Goal: Find contact information: Find contact information

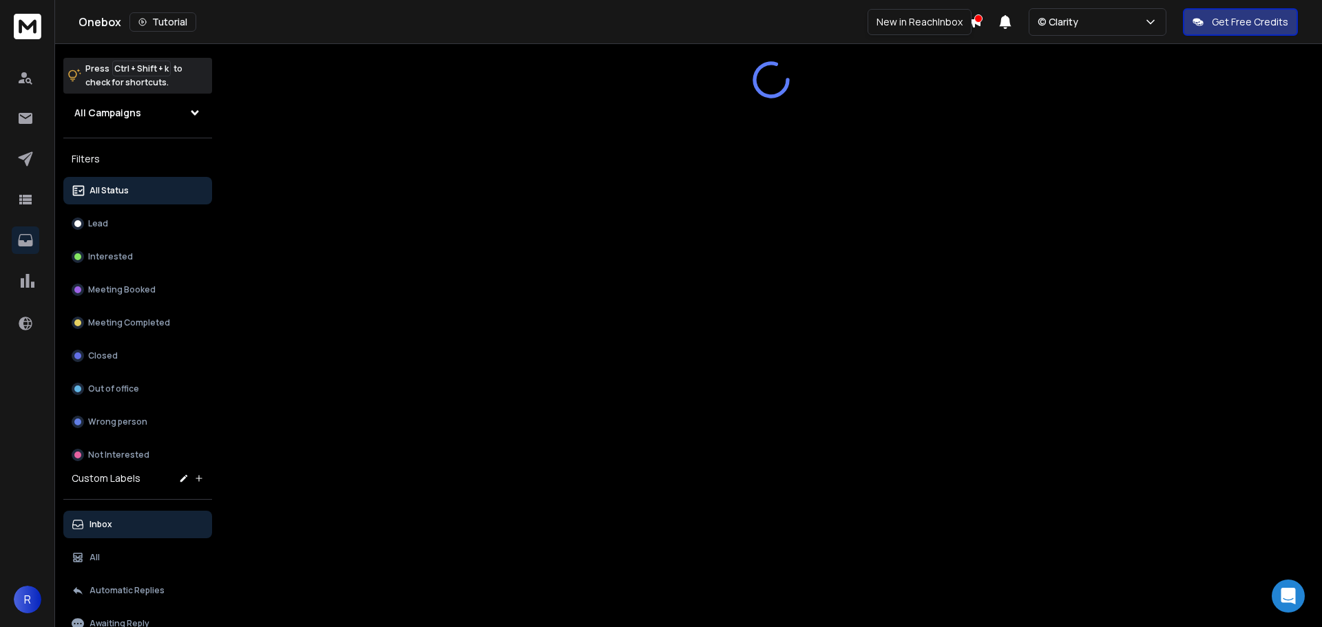
click at [981, 23] on icon at bounding box center [975, 22] width 11 height 11
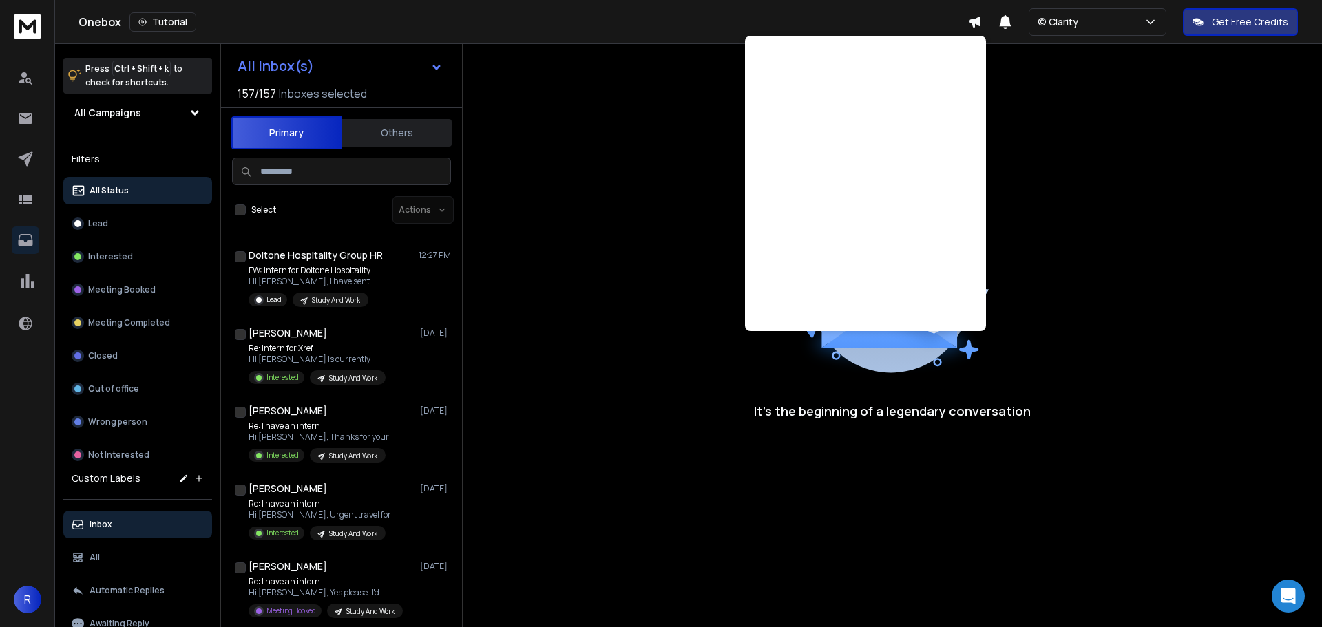
click at [316, 240] on div "Doltone Hospitality Group HR 12:27 PM FW: Intern for Doltone Hospitality Hi [PE…" at bounding box center [341, 470] width 241 height 464
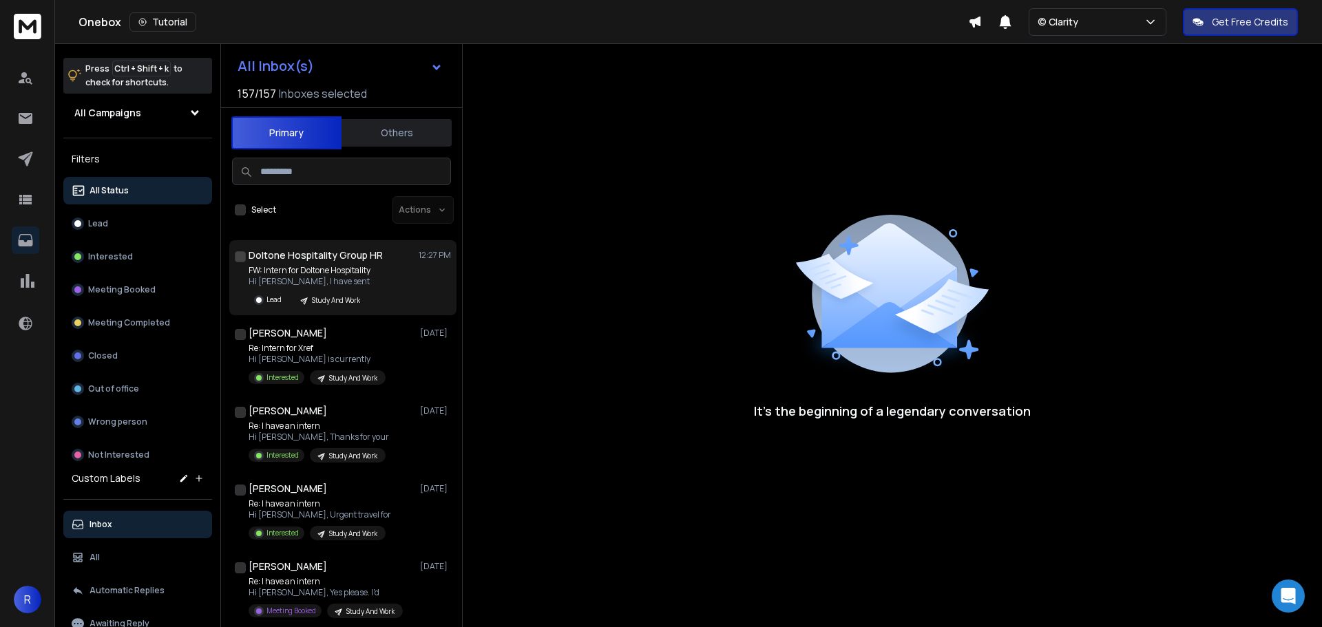
click at [387, 274] on div "FW: Intern for Doltone Hospitality Hi [PERSON_NAME], I have sent Lead Study And…" at bounding box center [350, 286] width 202 height 42
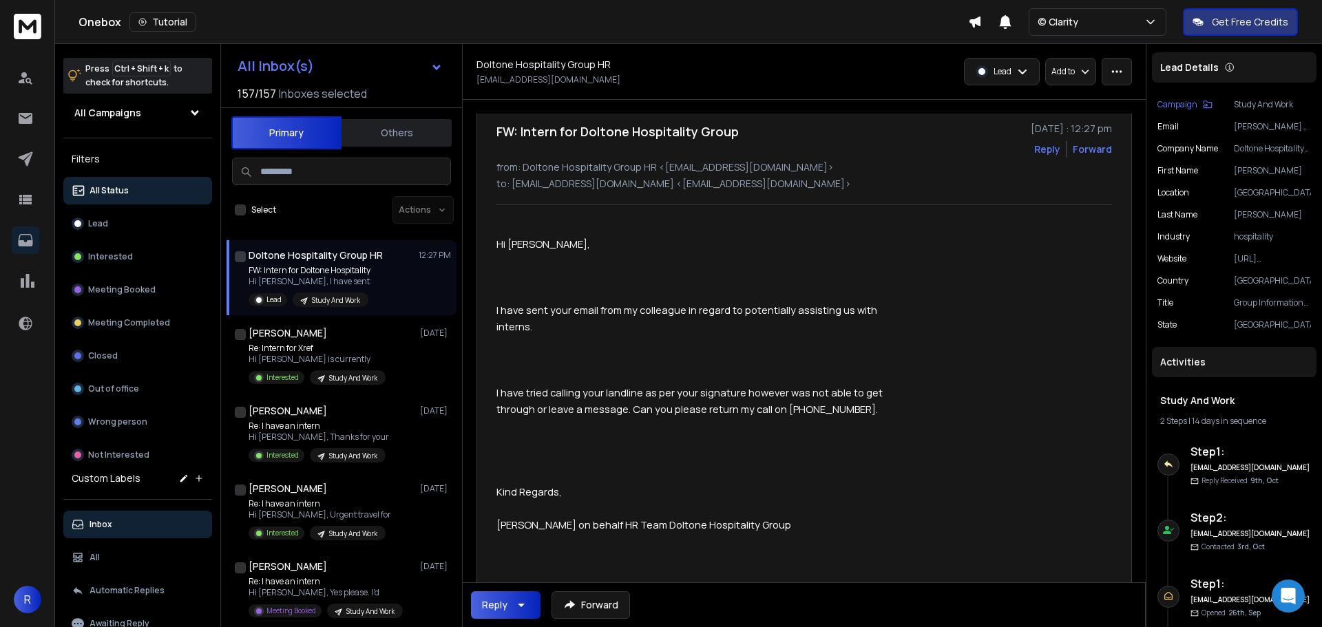
scroll to position [69, 0]
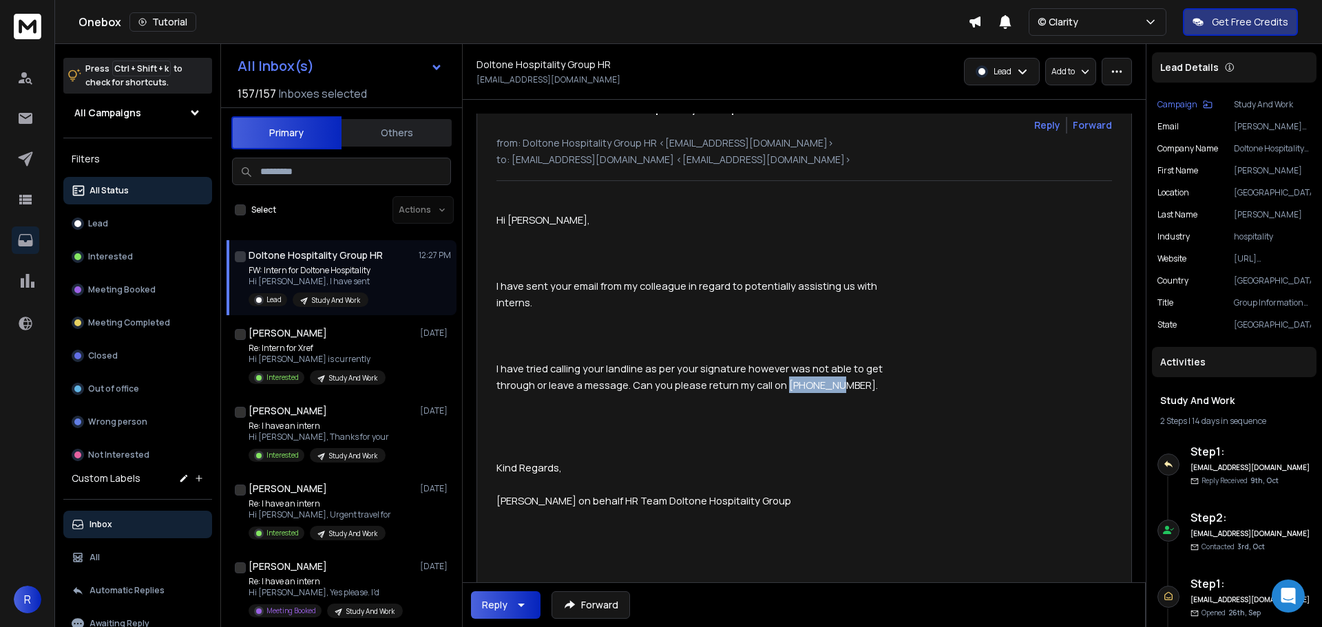
drag, startPoint x: 826, startPoint y: 384, endPoint x: 780, endPoint y: 387, distance: 46.9
click at [780, 387] on span "I have tried calling your landline as per your signature however was not able t…" at bounding box center [691, 377] width 388 height 30
copy span "8571 0649"
click at [694, 339] on p at bounding box center [698, 335] width 402 height 17
drag, startPoint x: 660, startPoint y: 143, endPoint x: 818, endPoint y: 145, distance: 157.7
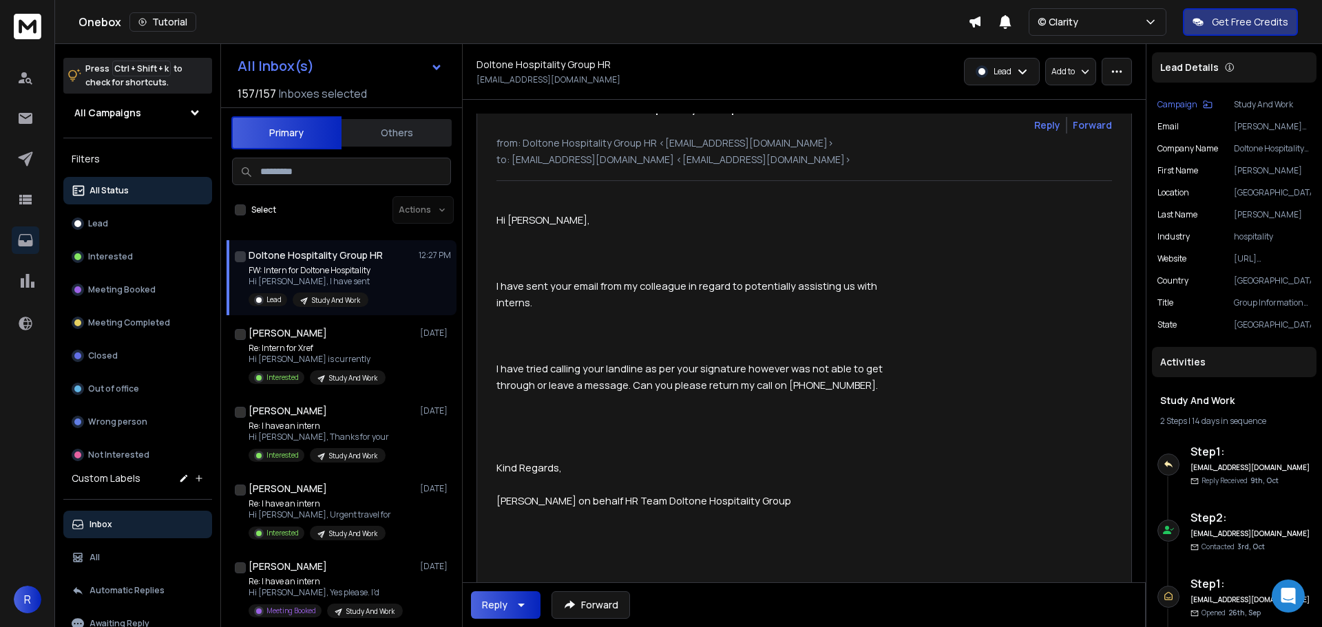
click at [818, 145] on p "from: Doltone Hospitality Group HR <[EMAIL_ADDRESS][DOMAIN_NAME]>" at bounding box center [805, 143] width 616 height 14
drag, startPoint x: 824, startPoint y: 143, endPoint x: 660, endPoint y: 148, distance: 163.3
click at [660, 148] on p "from: Doltone Hospitality Group HR <[EMAIL_ADDRESS][DOMAIN_NAME]>" at bounding box center [805, 143] width 616 height 14
copy p "[EMAIL_ADDRESS][DOMAIN_NAME]"
drag, startPoint x: 583, startPoint y: 502, endPoint x: 724, endPoint y: 498, distance: 141.9
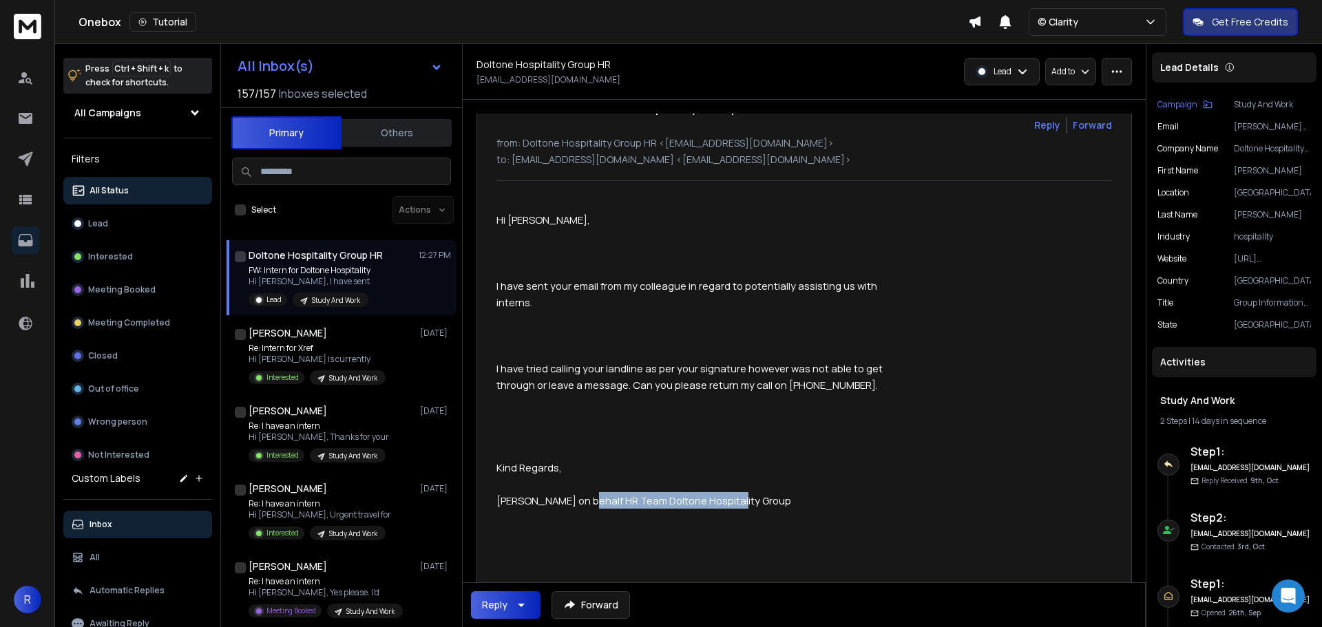
click at [724, 498] on span "[PERSON_NAME] on behalf HR Team Doltone Hospitality Group" at bounding box center [644, 501] width 295 height 14
copy span "Team Doltone Hospitality Group"
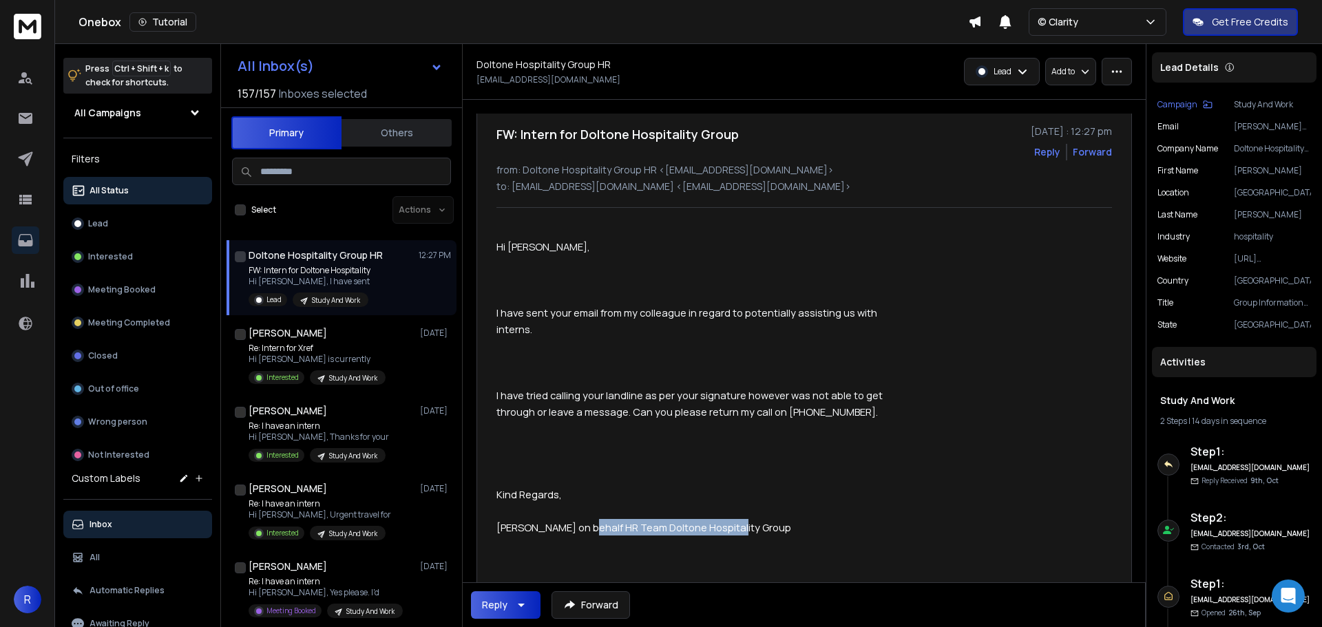
scroll to position [0, 0]
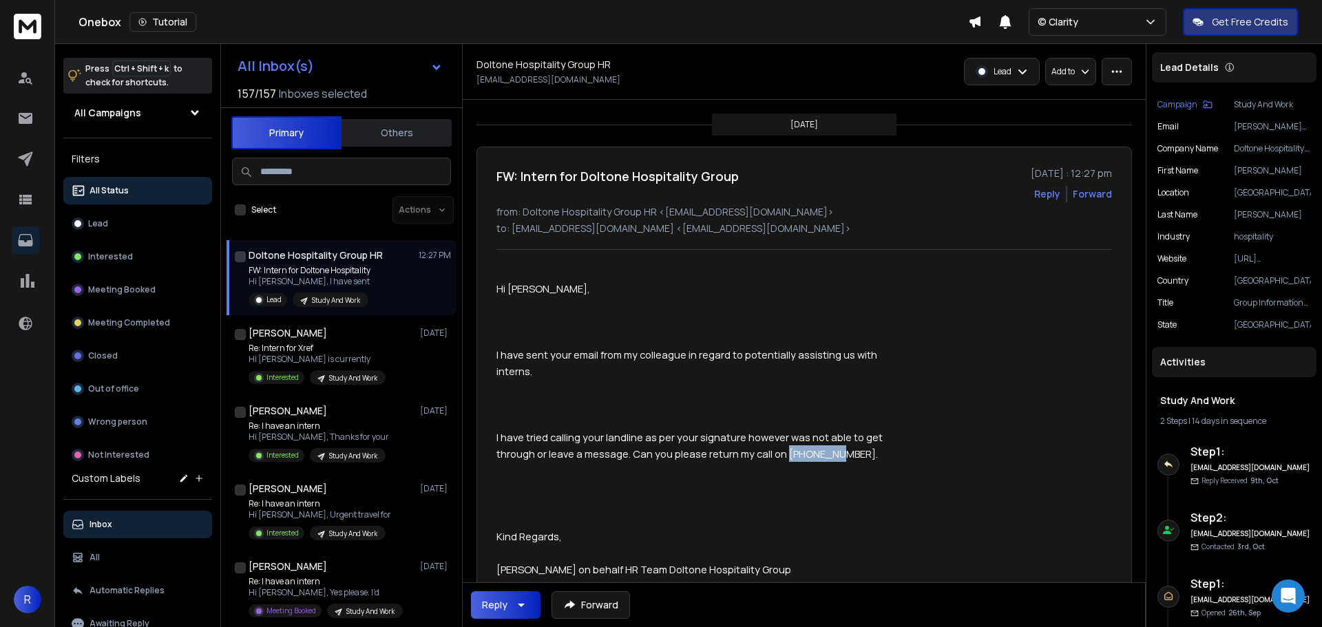
drag, startPoint x: 827, startPoint y: 454, endPoint x: 782, endPoint y: 457, distance: 45.6
click at [782, 457] on span "I have tried calling your landline as per your signature however was not able t…" at bounding box center [691, 445] width 388 height 30
copy span "8571 0649"
drag, startPoint x: 661, startPoint y: 213, endPoint x: 821, endPoint y: 213, distance: 159.8
click at [821, 213] on p "from: Doltone Hospitality Group HR <[EMAIL_ADDRESS][DOMAIN_NAME]>" at bounding box center [805, 212] width 616 height 14
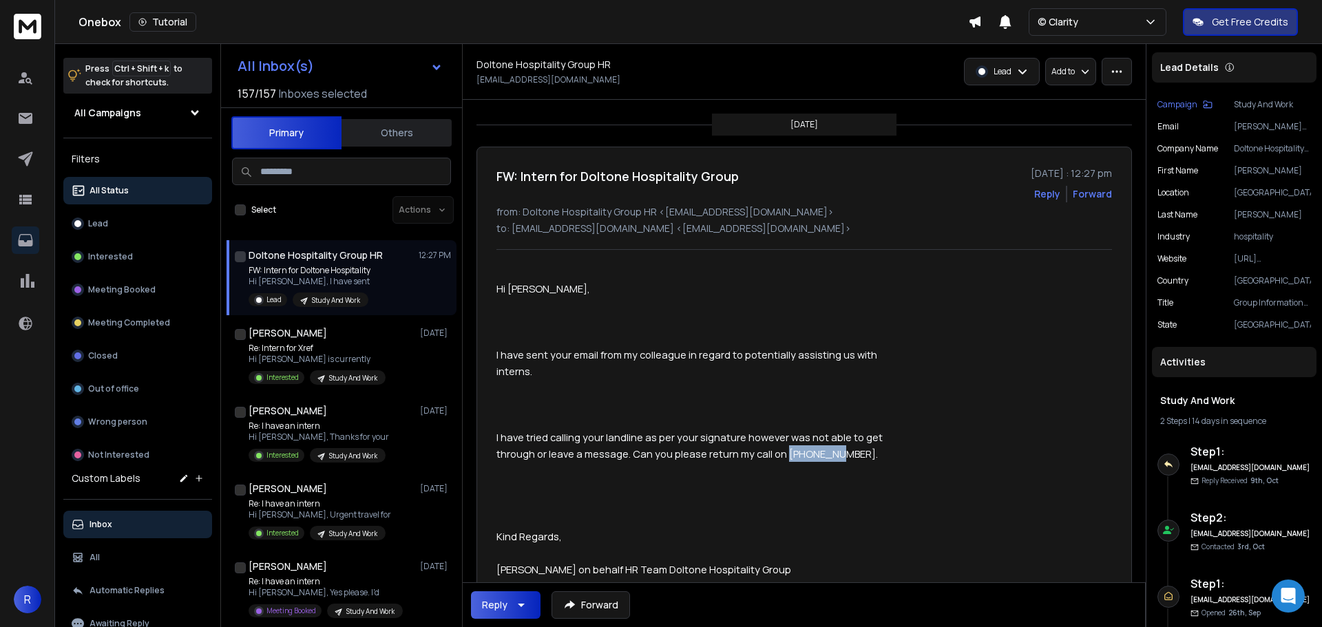
copy p "[EMAIL_ADDRESS][DOMAIN_NAME]"
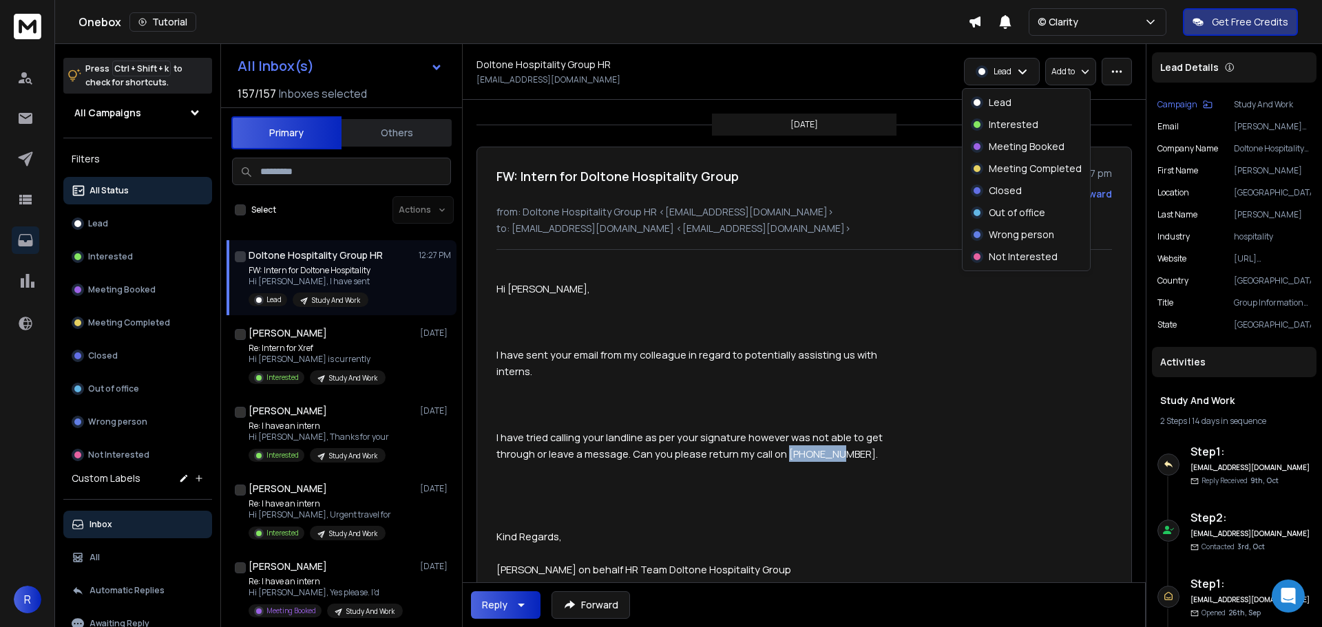
click at [1021, 70] on icon at bounding box center [1022, 71] width 11 height 11
click at [1003, 144] on p "Meeting Booked" at bounding box center [1027, 147] width 76 height 14
